Goal: Communication & Community: Answer question/provide support

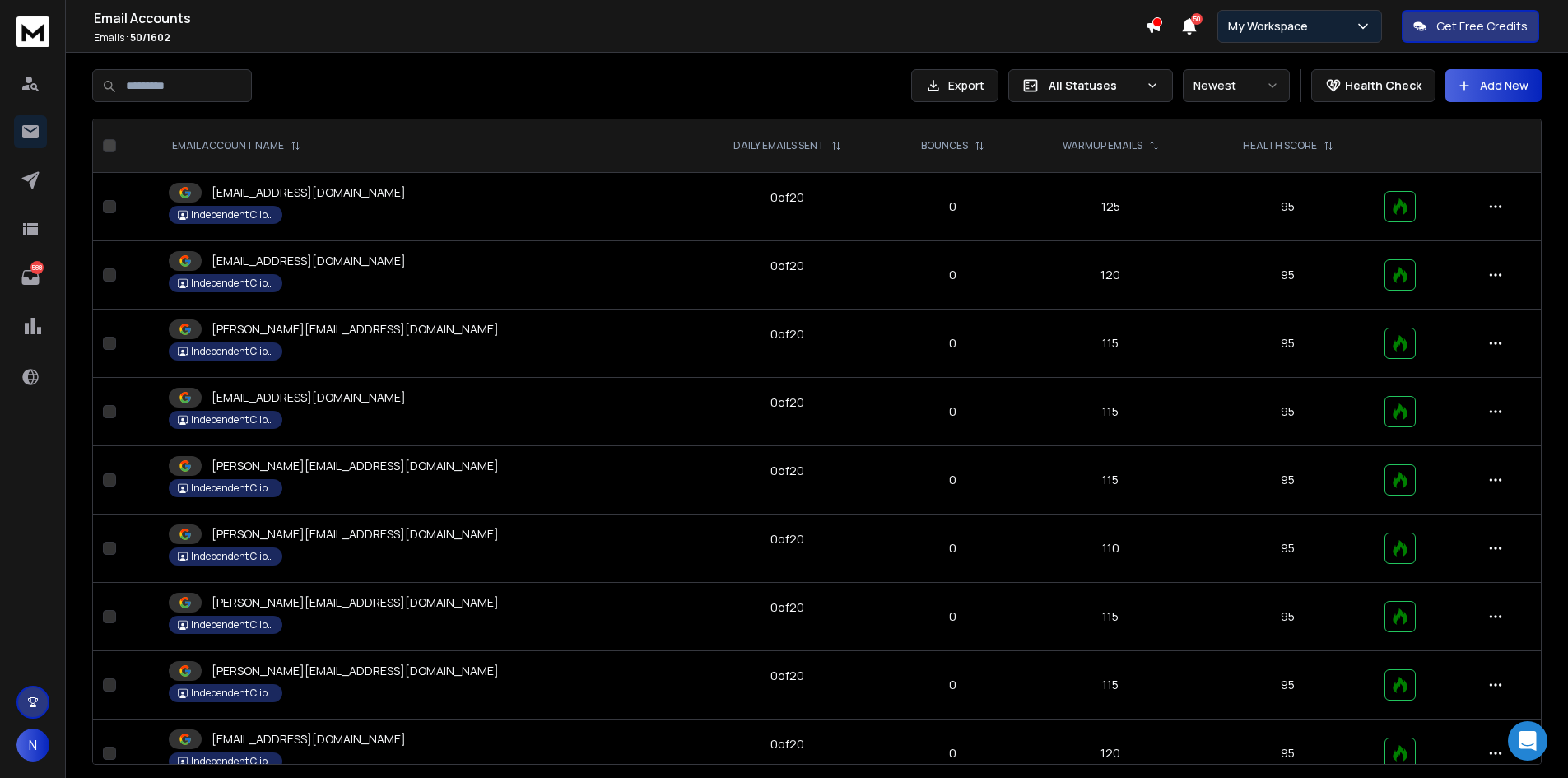
click at [1281, 34] on p "My Workspace" at bounding box center [1272, 26] width 86 height 16
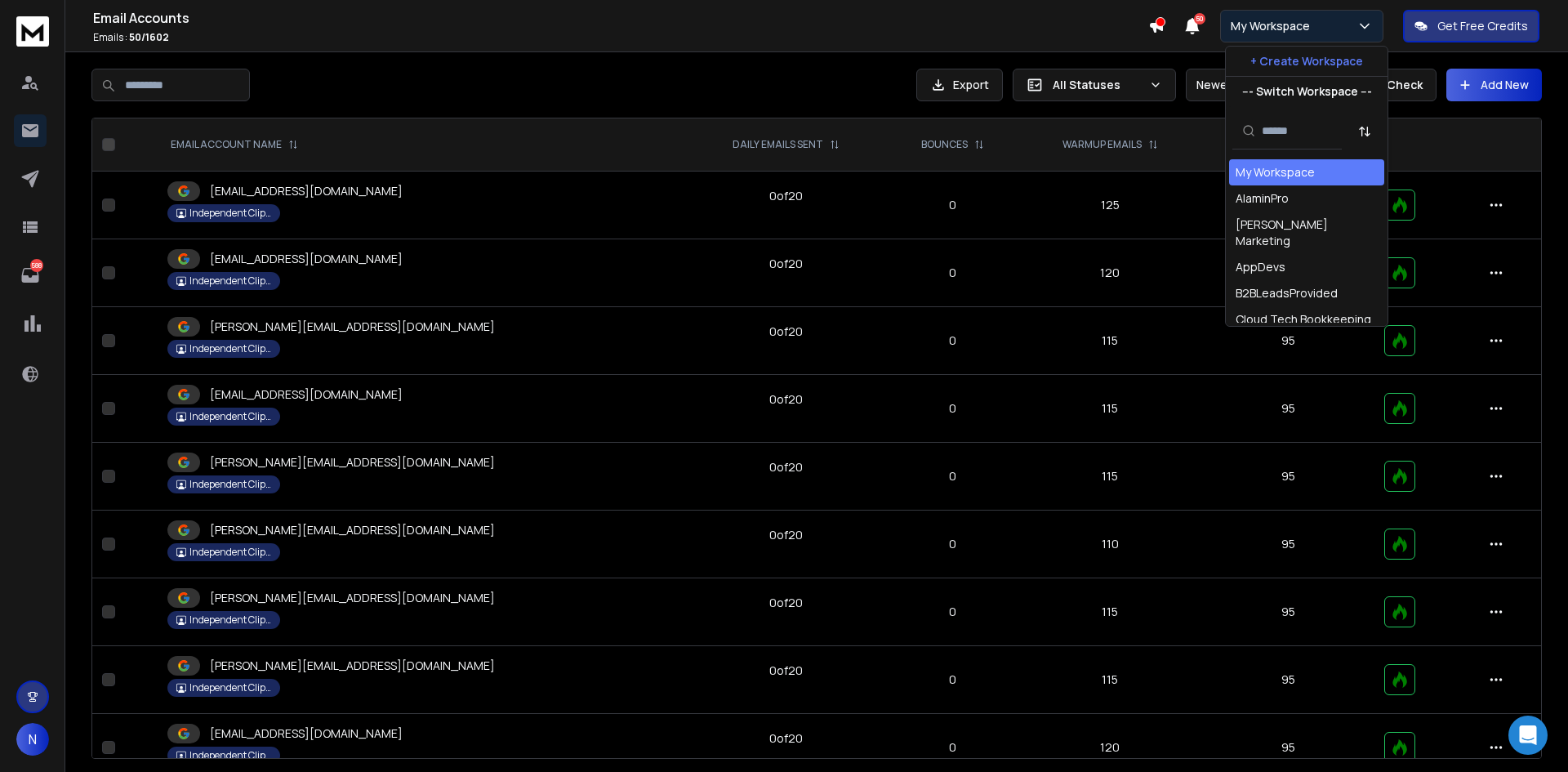
click at [1271, 33] on p "My Workspace" at bounding box center [1274, 26] width 86 height 16
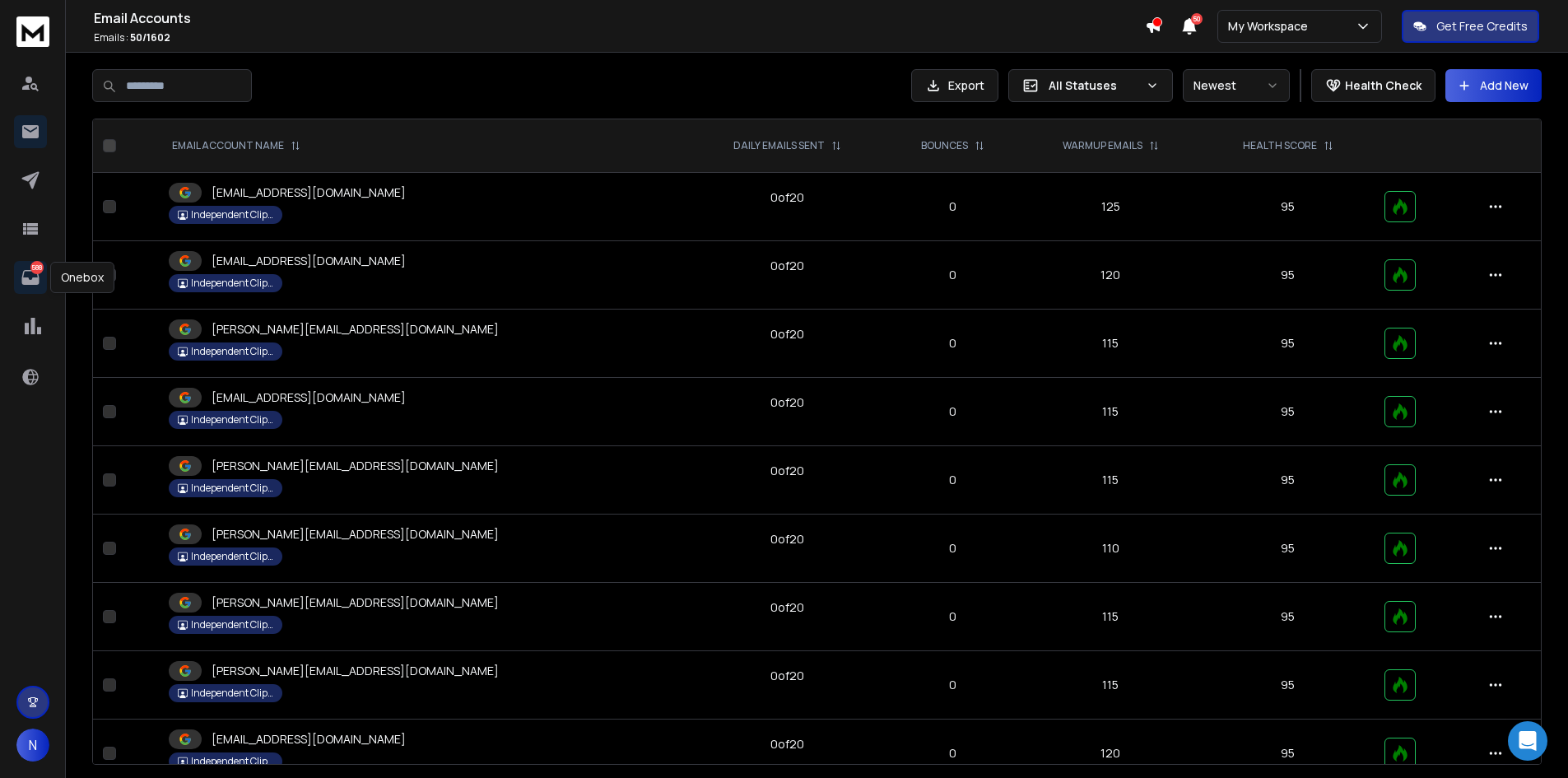
click at [30, 281] on icon at bounding box center [30, 277] width 17 height 15
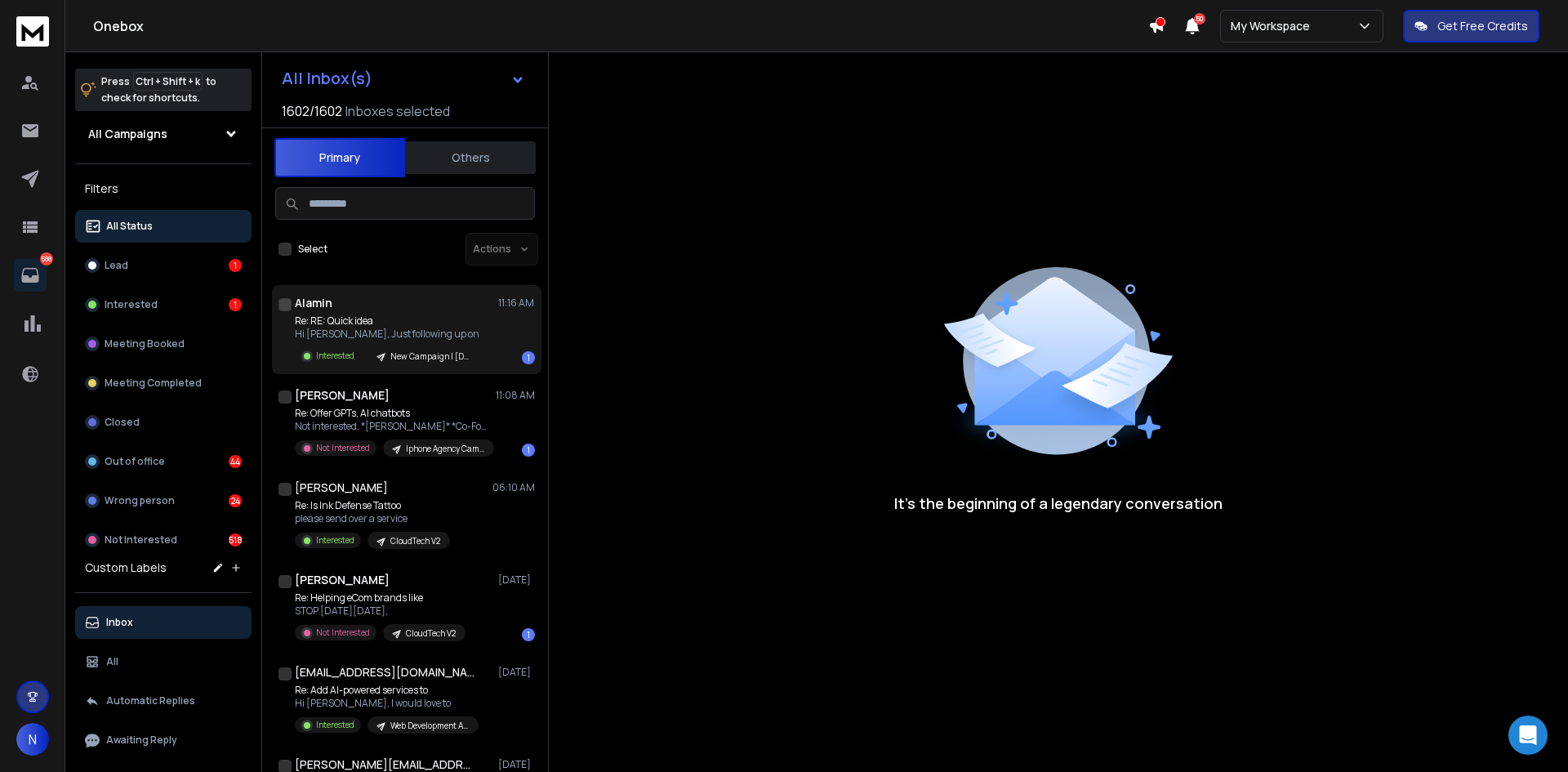
click at [399, 311] on div "Alamin 11:16 AM Re: RE: Quick idea Hi [PERSON_NAME], Just following up on Inter…" at bounding box center [415, 329] width 240 height 69
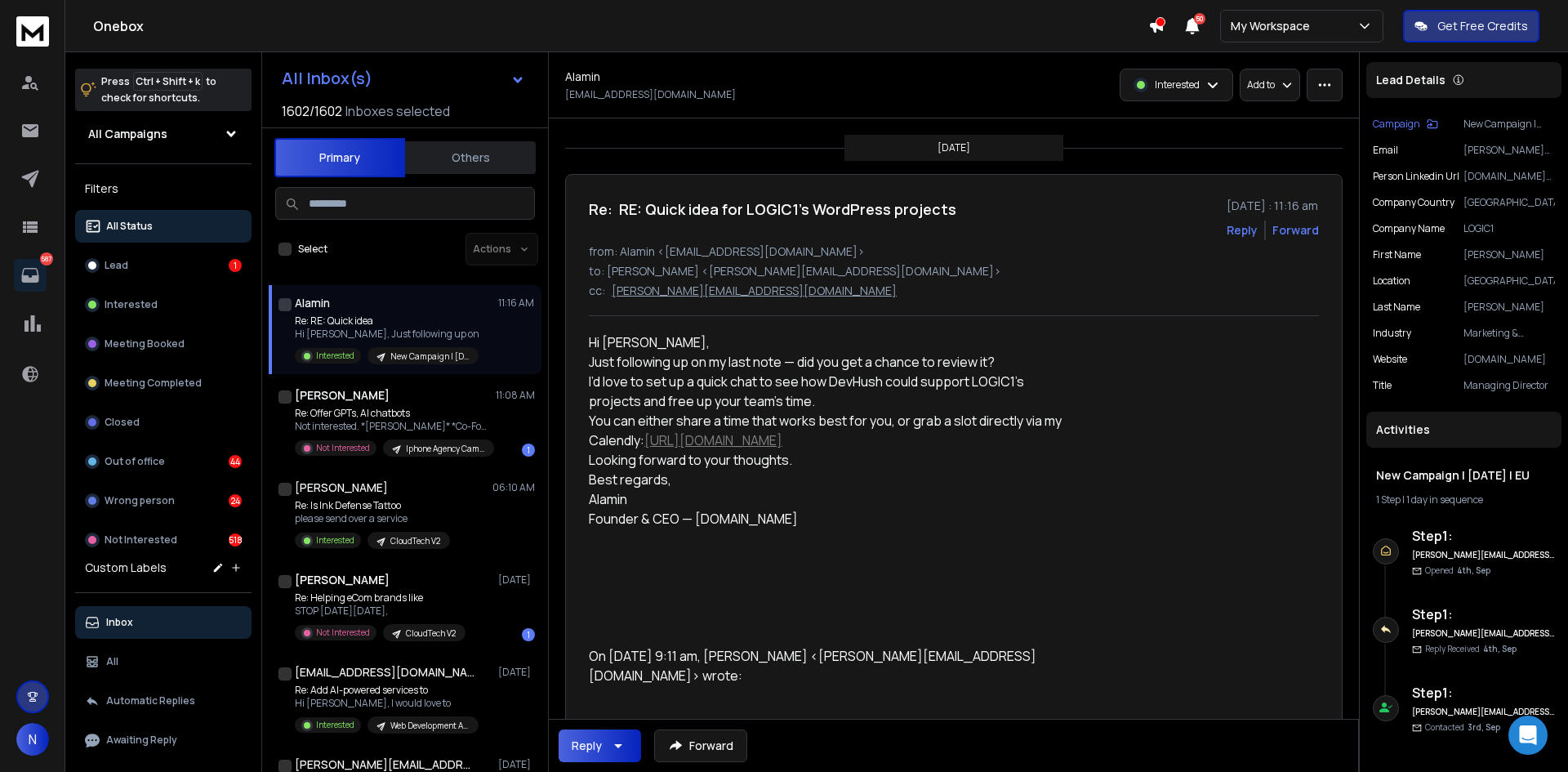
click at [744, 379] on p "Just following up on my last note — did you get a chance to review it? I’d love…" at bounding box center [828, 381] width 477 height 59
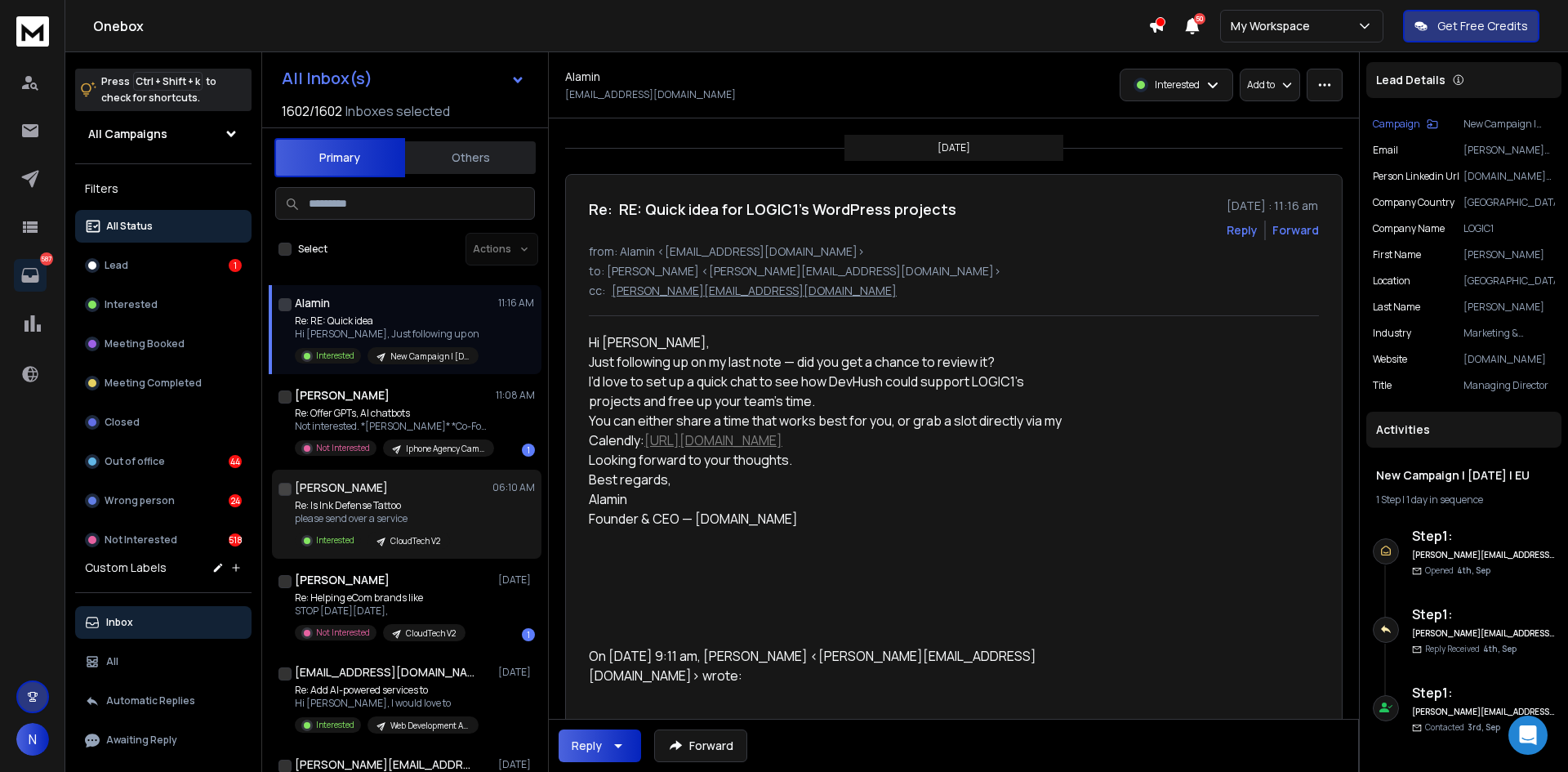
click at [417, 507] on p "Re: Is Ink Defense Tattoo" at bounding box center [372, 505] width 155 height 13
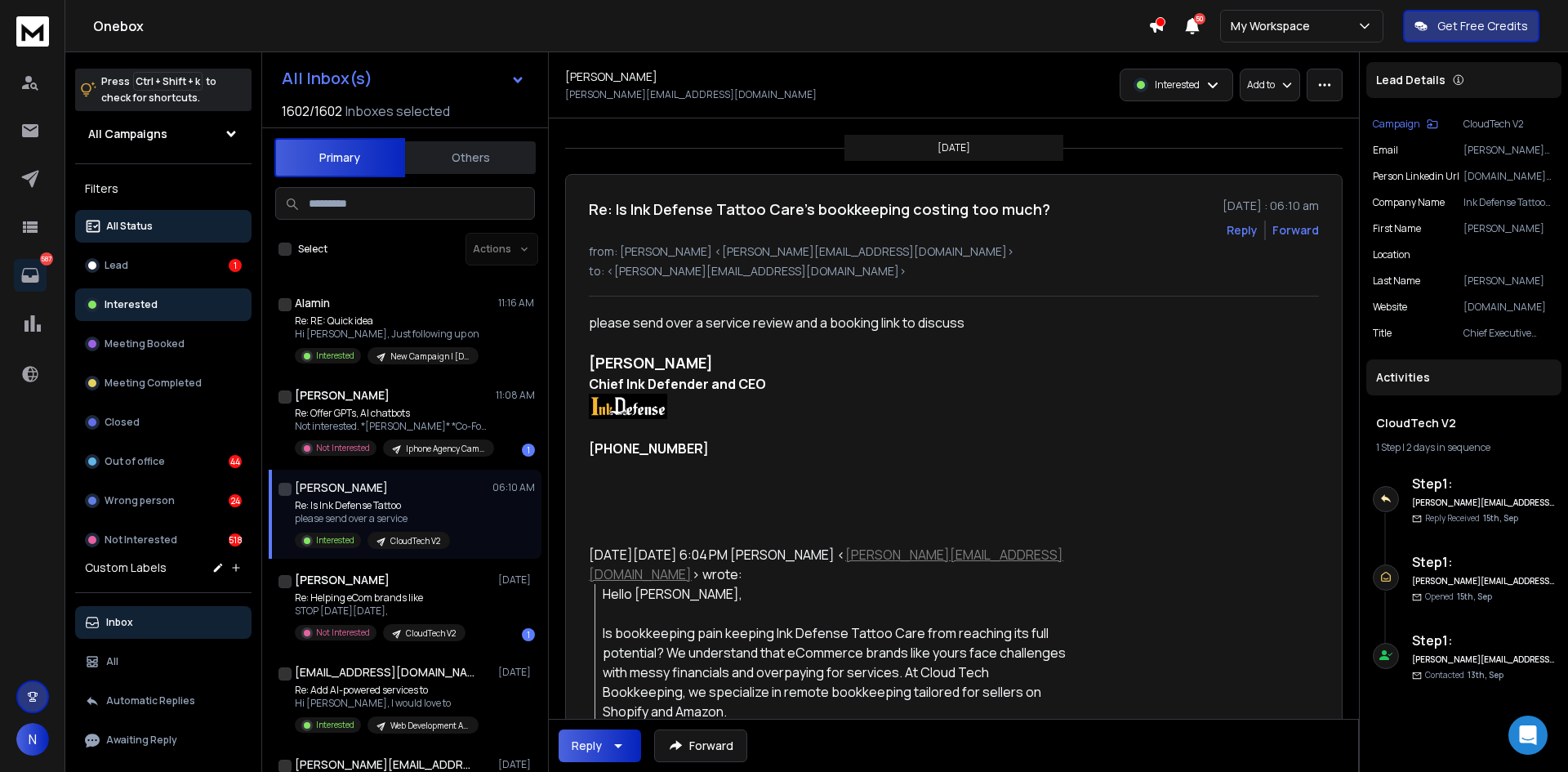
click at [124, 299] on p "Interested" at bounding box center [131, 305] width 53 height 13
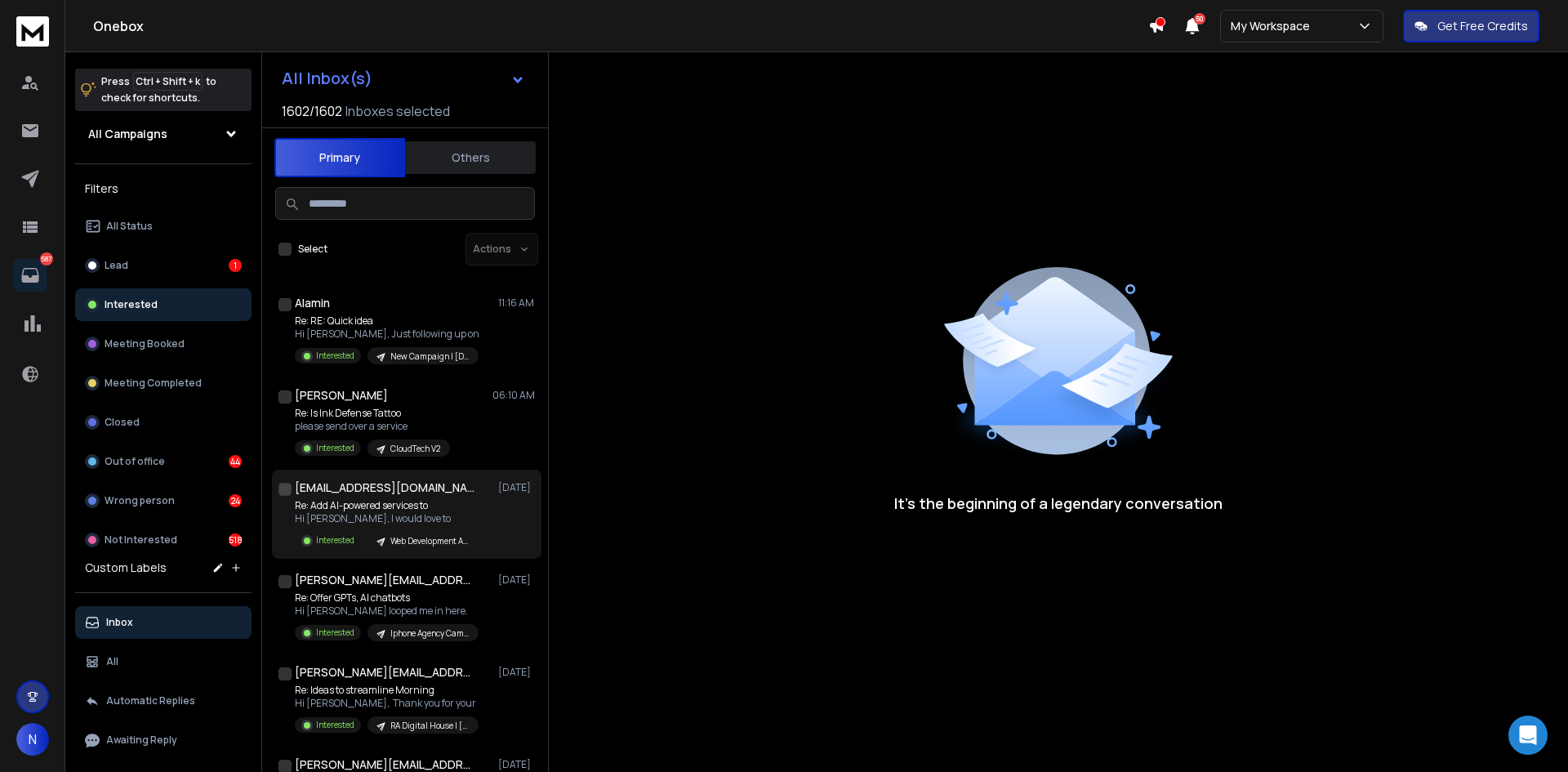
click at [434, 516] on p "Hi [PERSON_NAME], I would love to" at bounding box center [387, 518] width 184 height 13
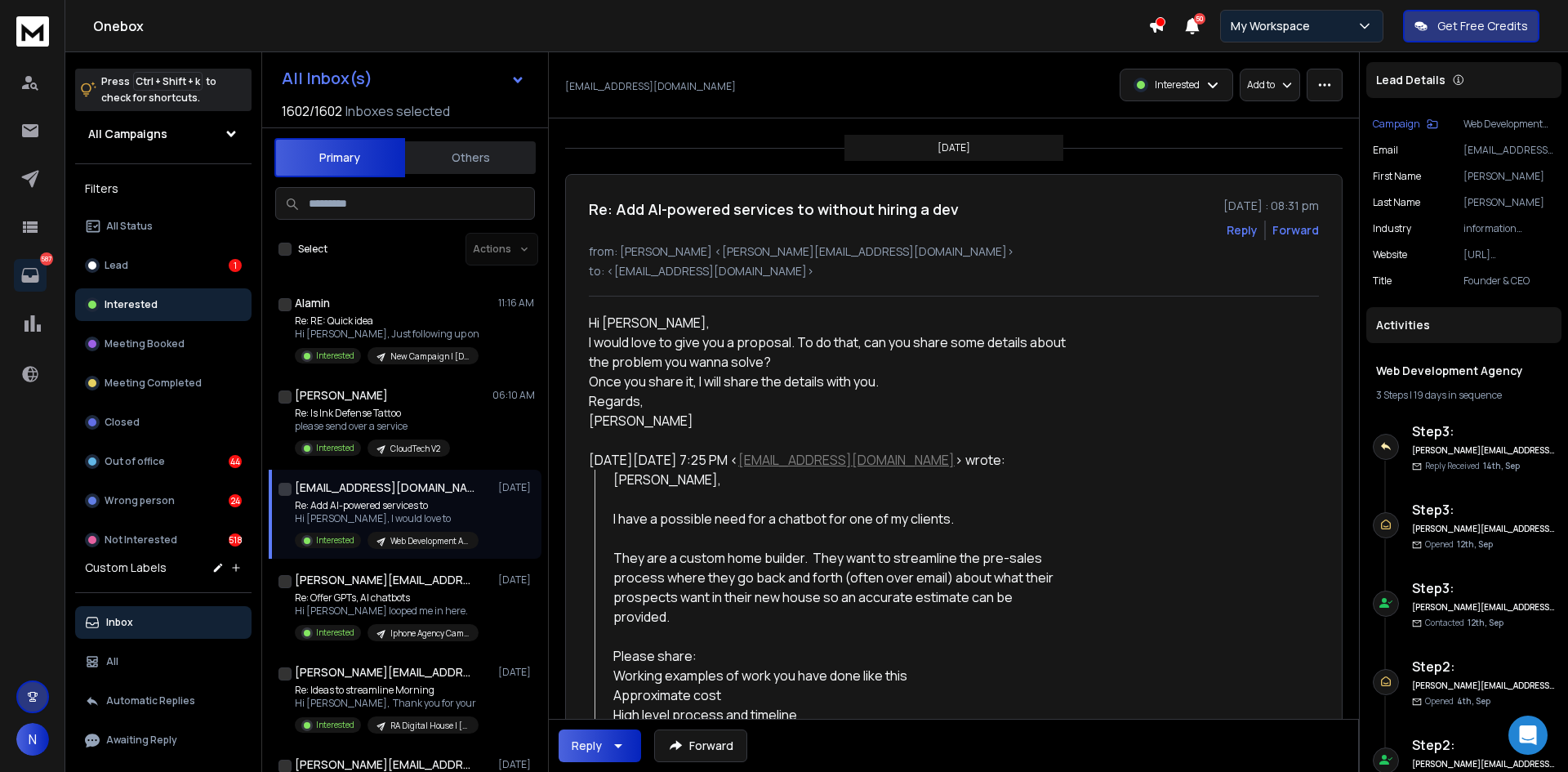
click at [1289, 24] on p "My Workspace" at bounding box center [1274, 26] width 86 height 16
